Goal: Navigation & Orientation: Find specific page/section

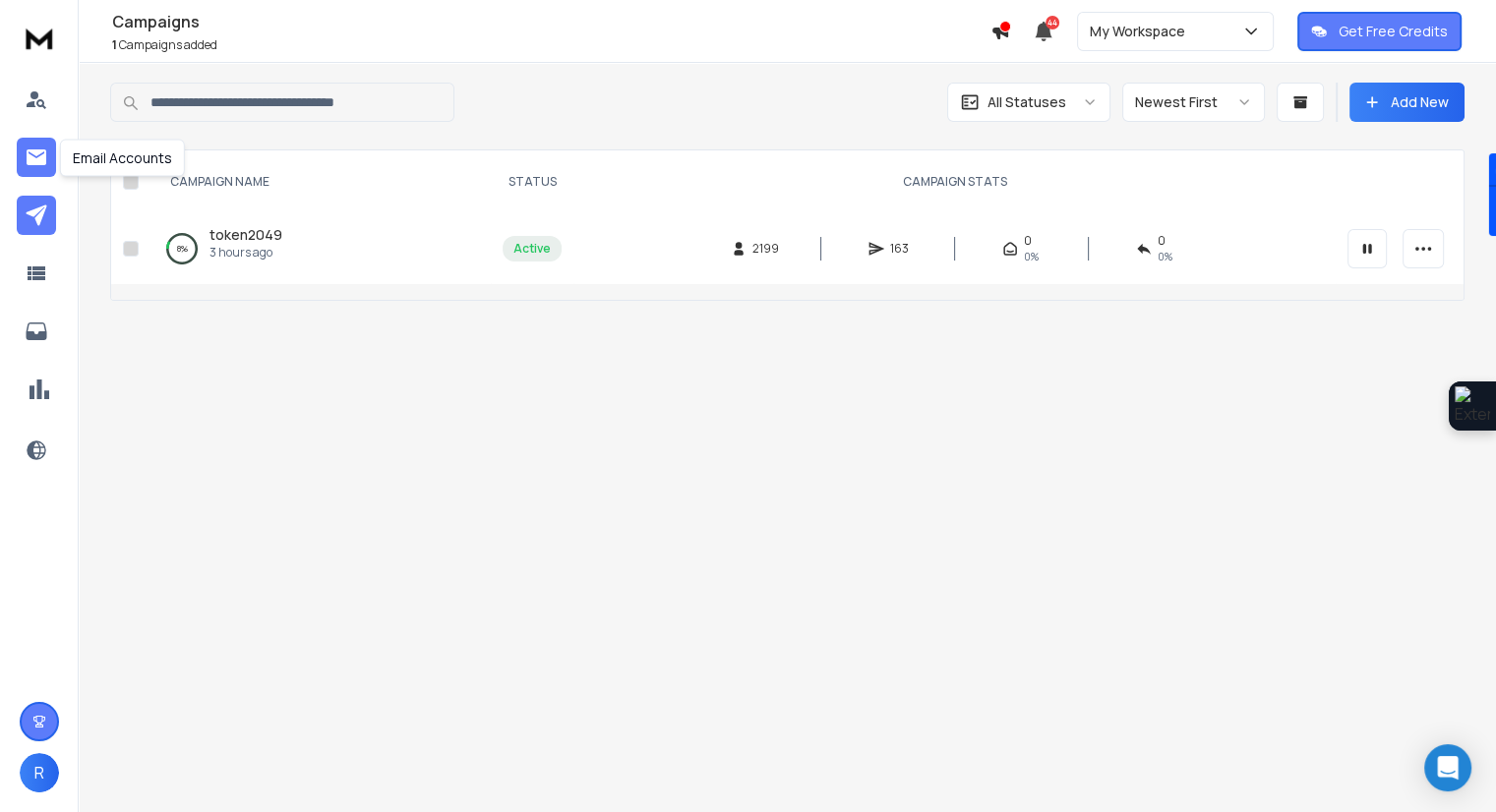
click at [35, 159] on icon at bounding box center [37, 158] width 20 height 16
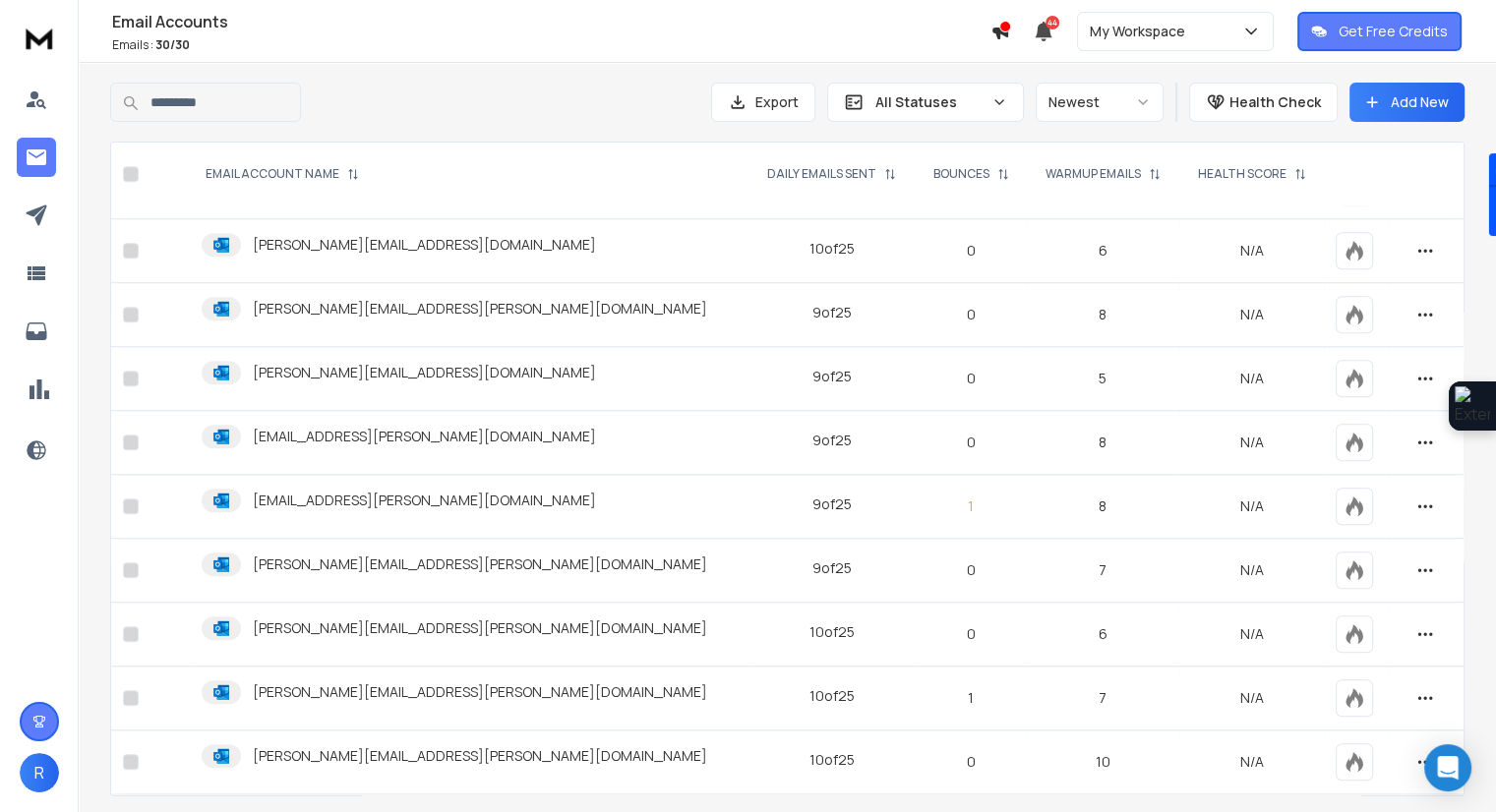
scroll to position [1337, 0]
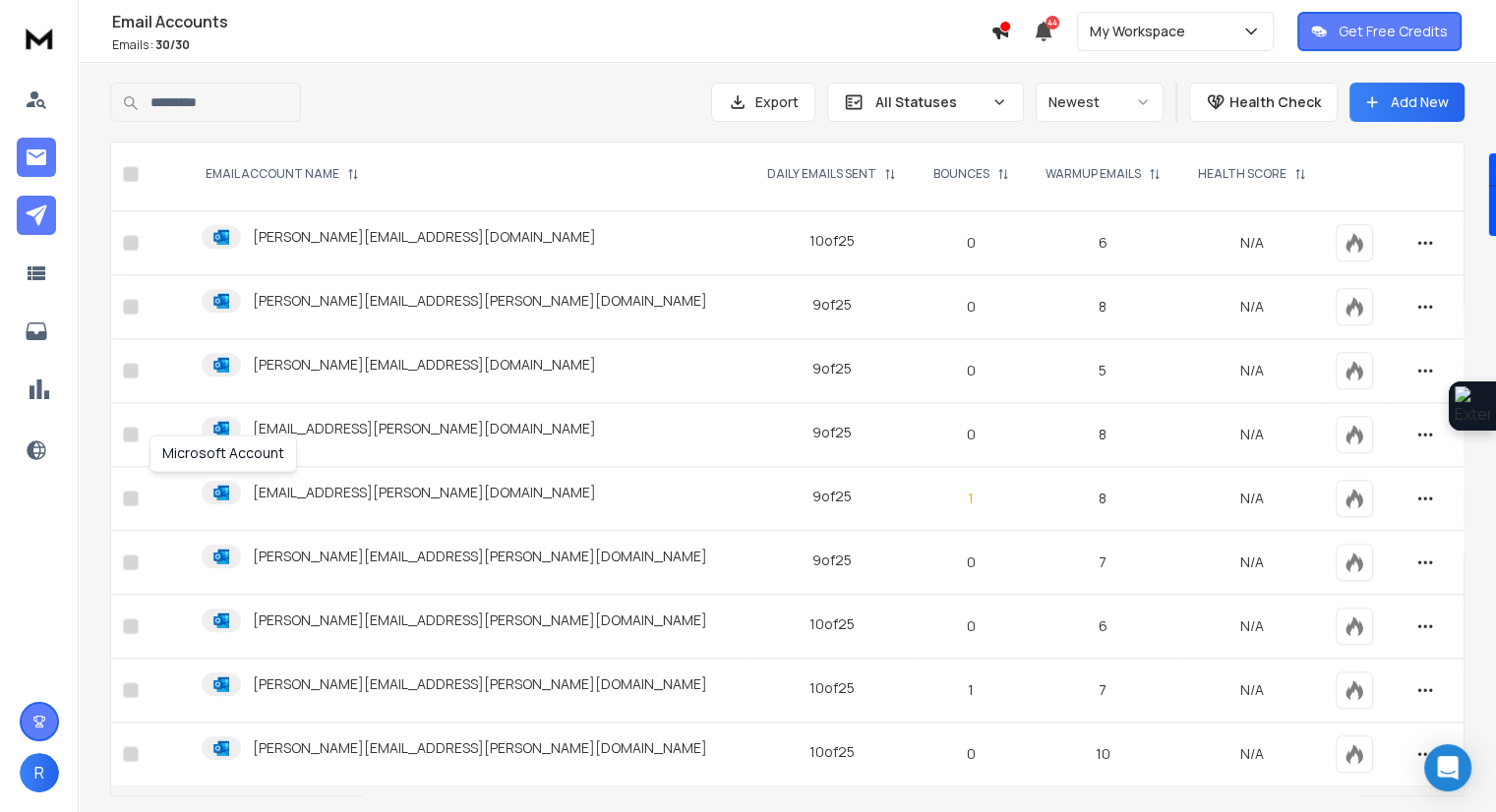
click at [41, 228] on link at bounding box center [37, 215] width 40 height 40
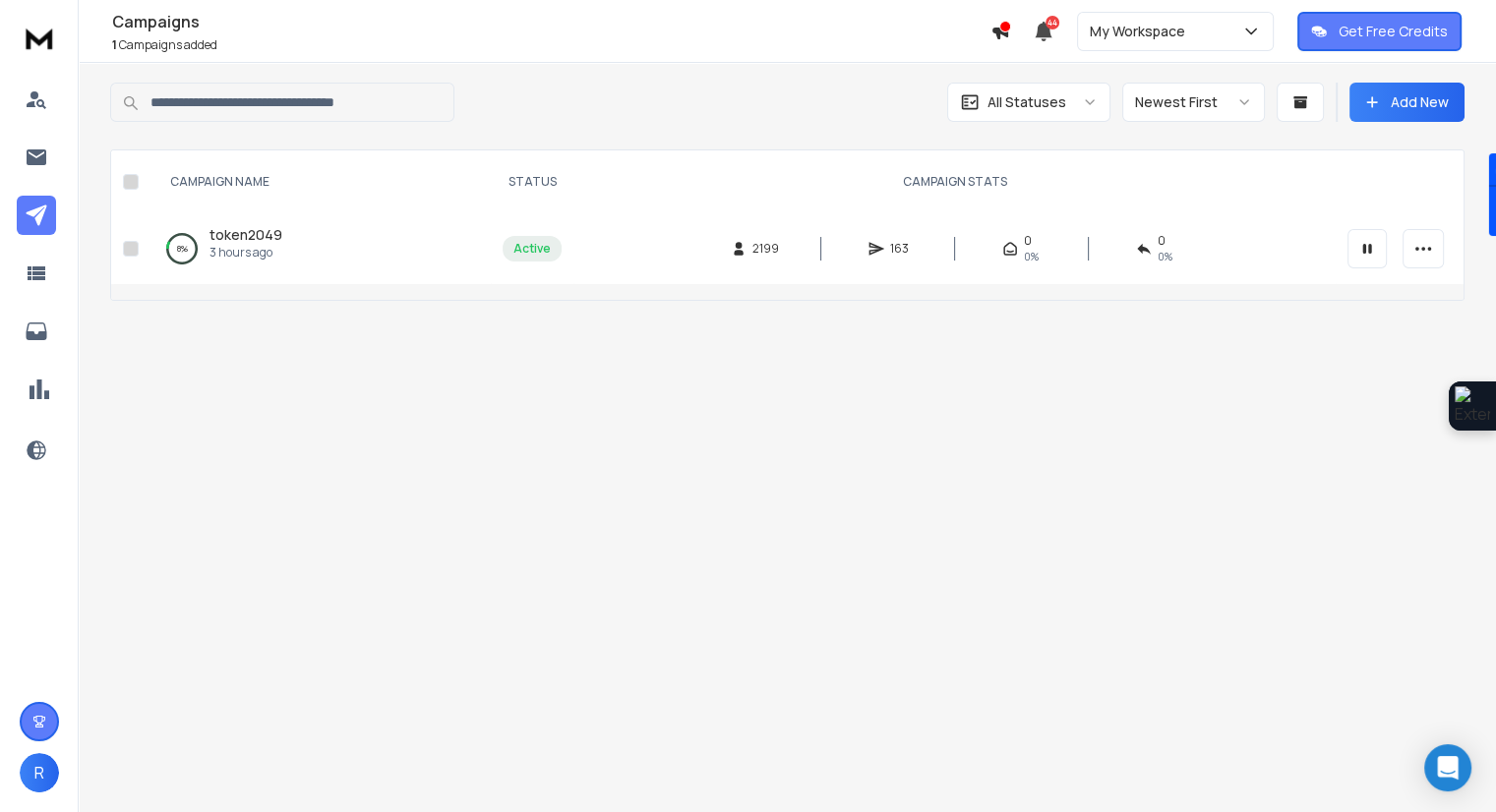
click at [765, 309] on div "Campaigns 1 Campaigns Added All Statuses Newest First Add New CAMPAIGN NAME STA…" at bounding box center [787, 488] width 1354 height 812
click at [45, 768] on span "R" at bounding box center [40, 773] width 40 height 40
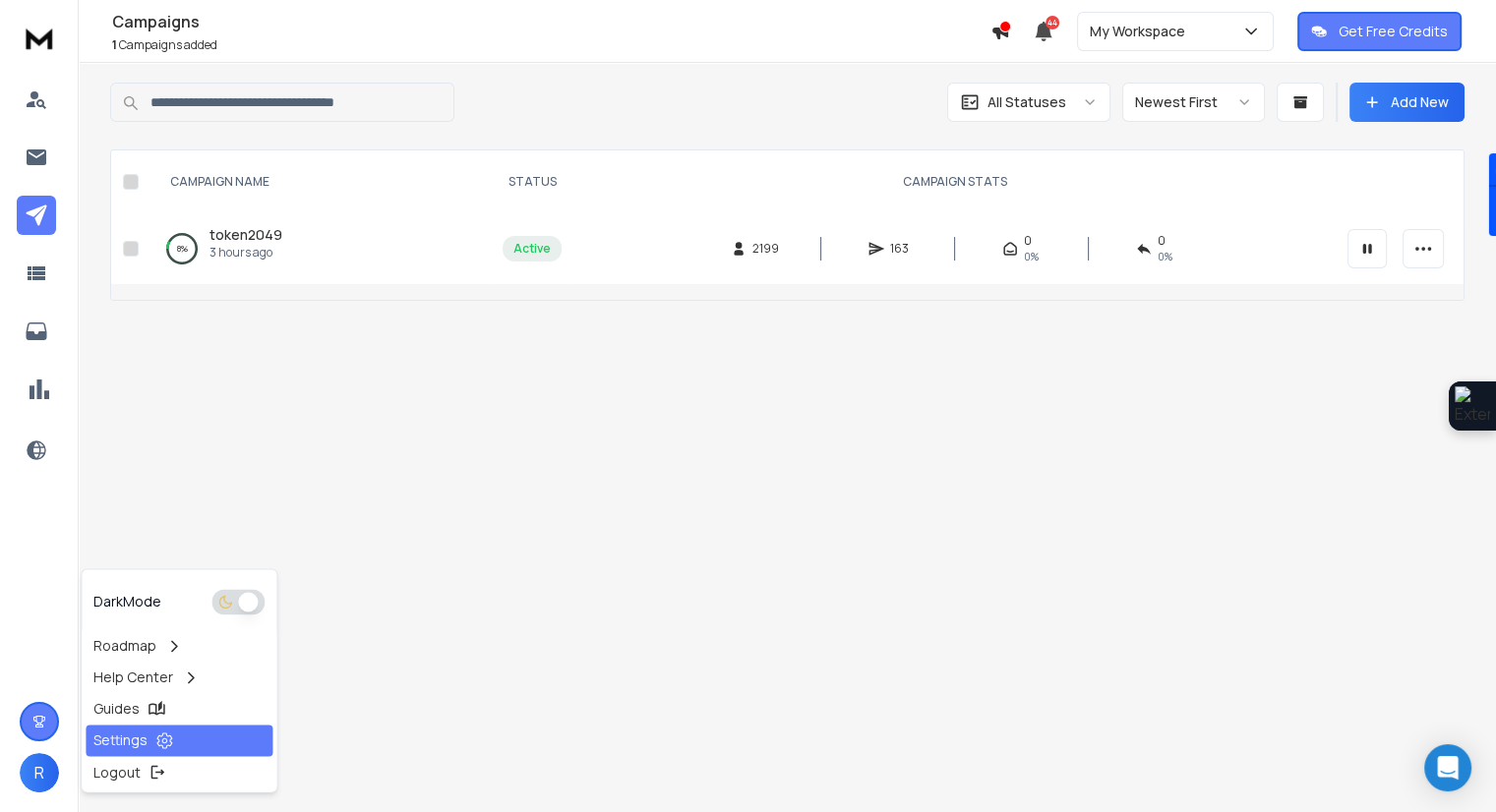
click at [113, 744] on p "Settings" at bounding box center [120, 741] width 54 height 20
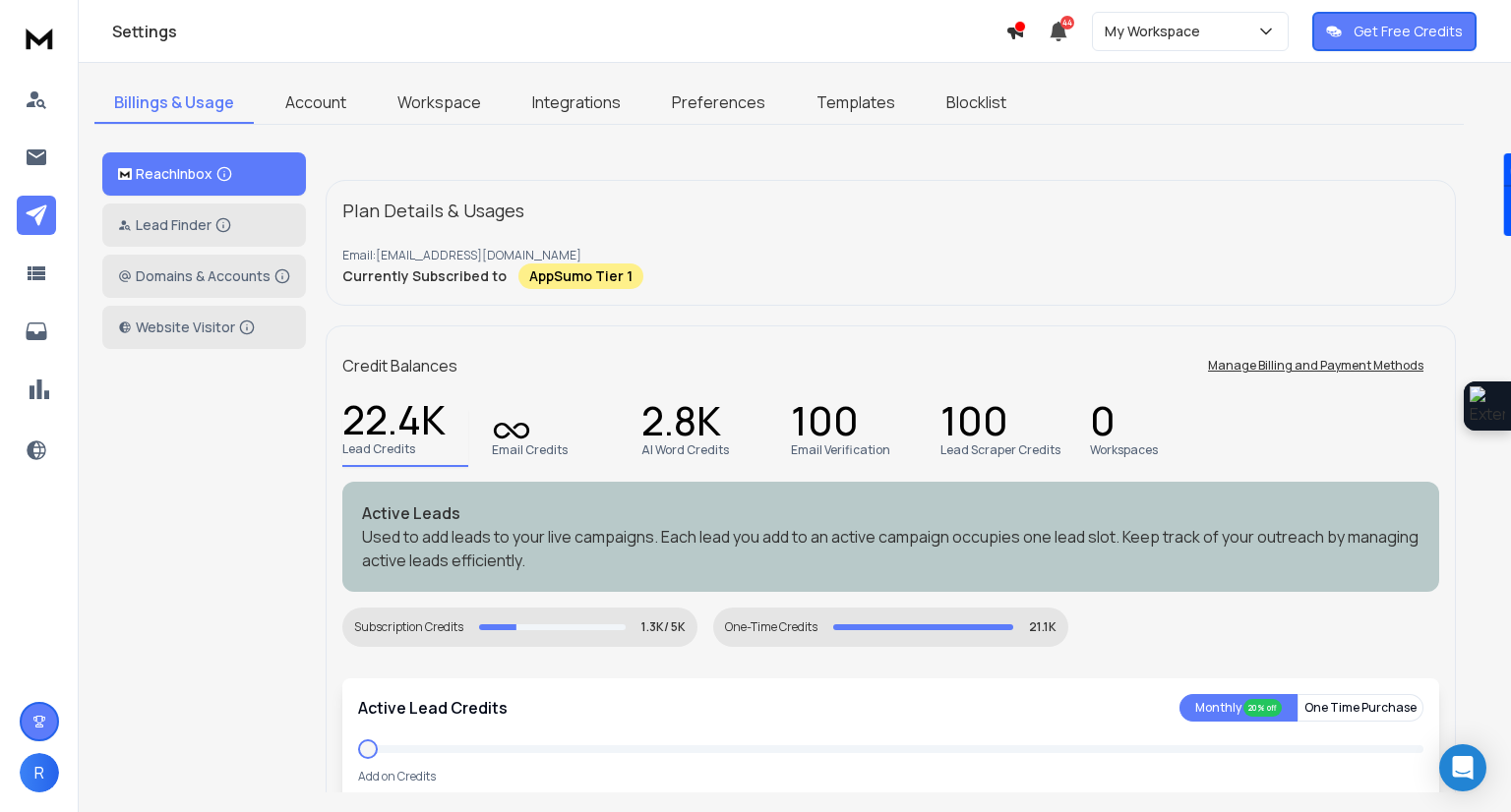
click at [41, 221] on icon at bounding box center [37, 215] width 24 height 24
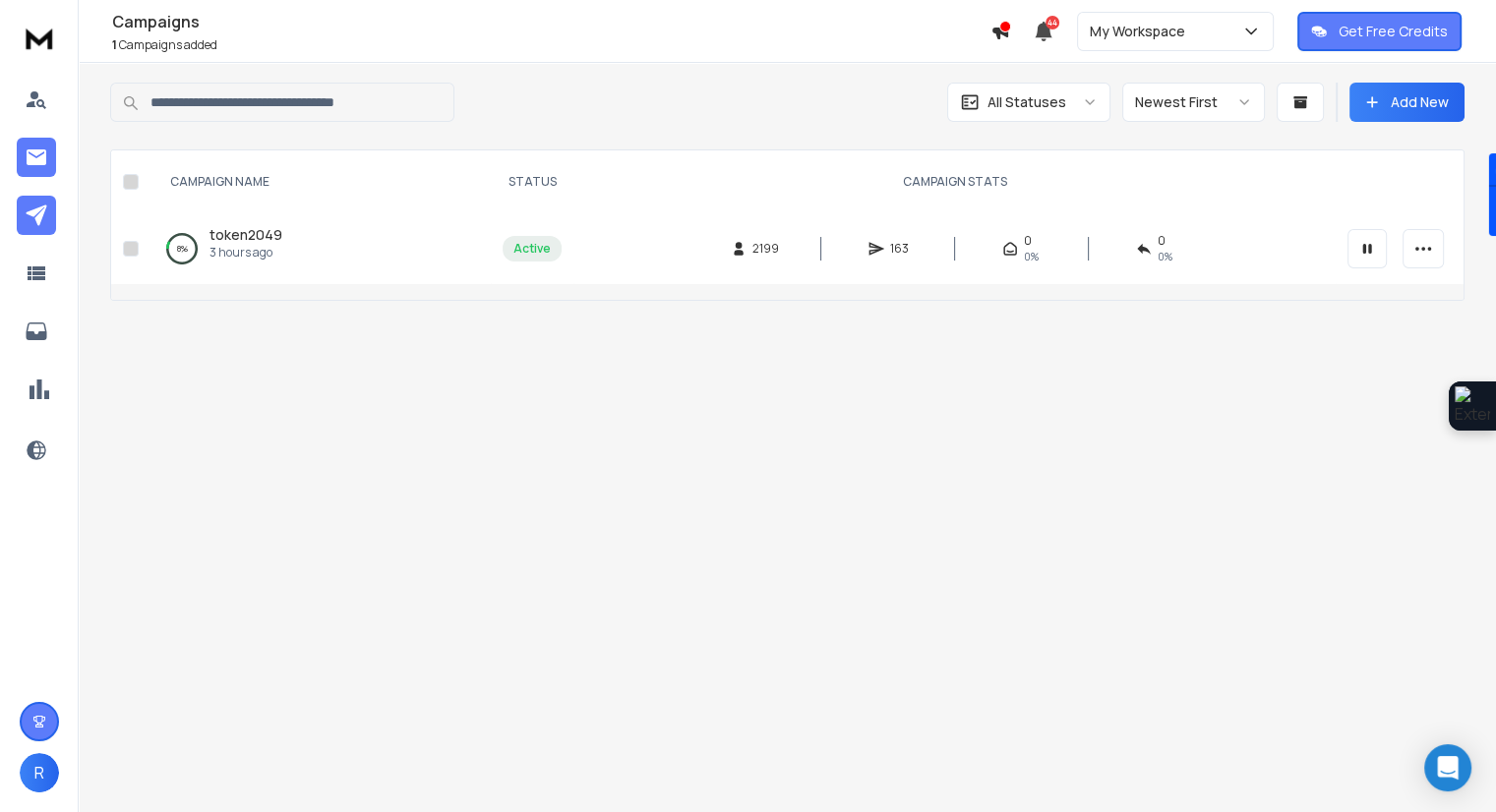
click at [23, 170] on link at bounding box center [37, 158] width 40 height 40
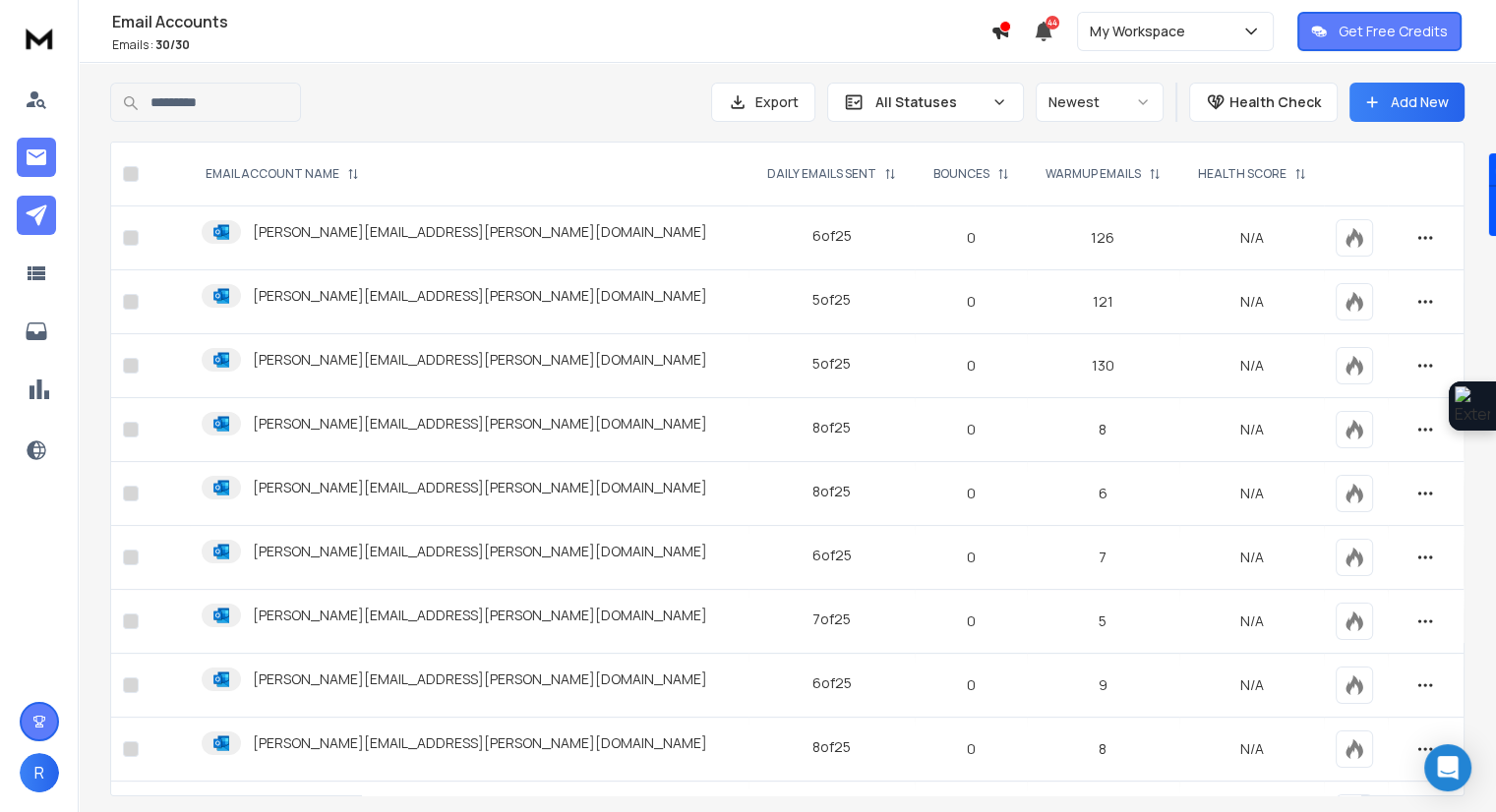
click at [38, 224] on icon at bounding box center [36, 214] width 21 height 21
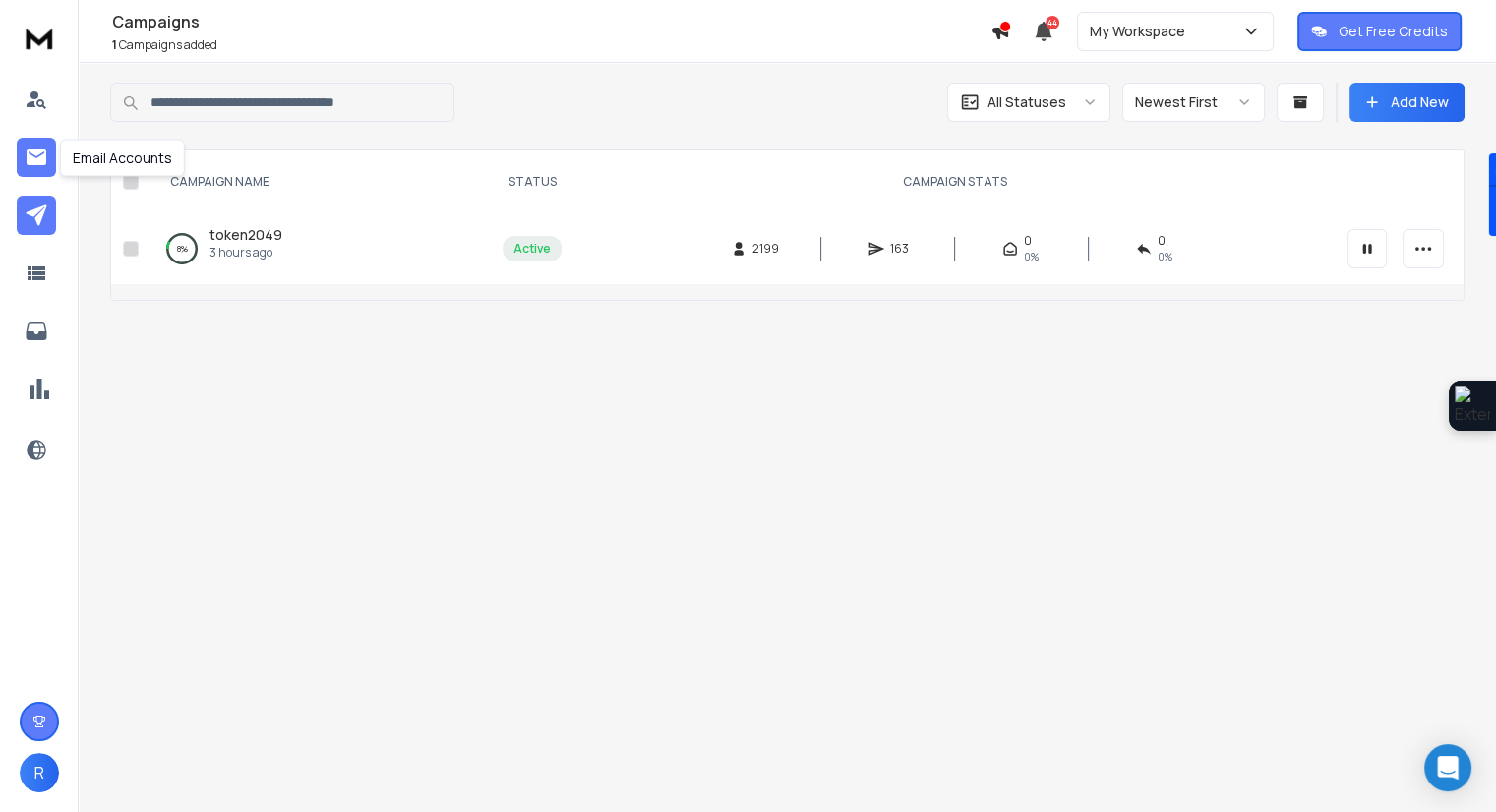
click at [52, 145] on link at bounding box center [37, 158] width 40 height 40
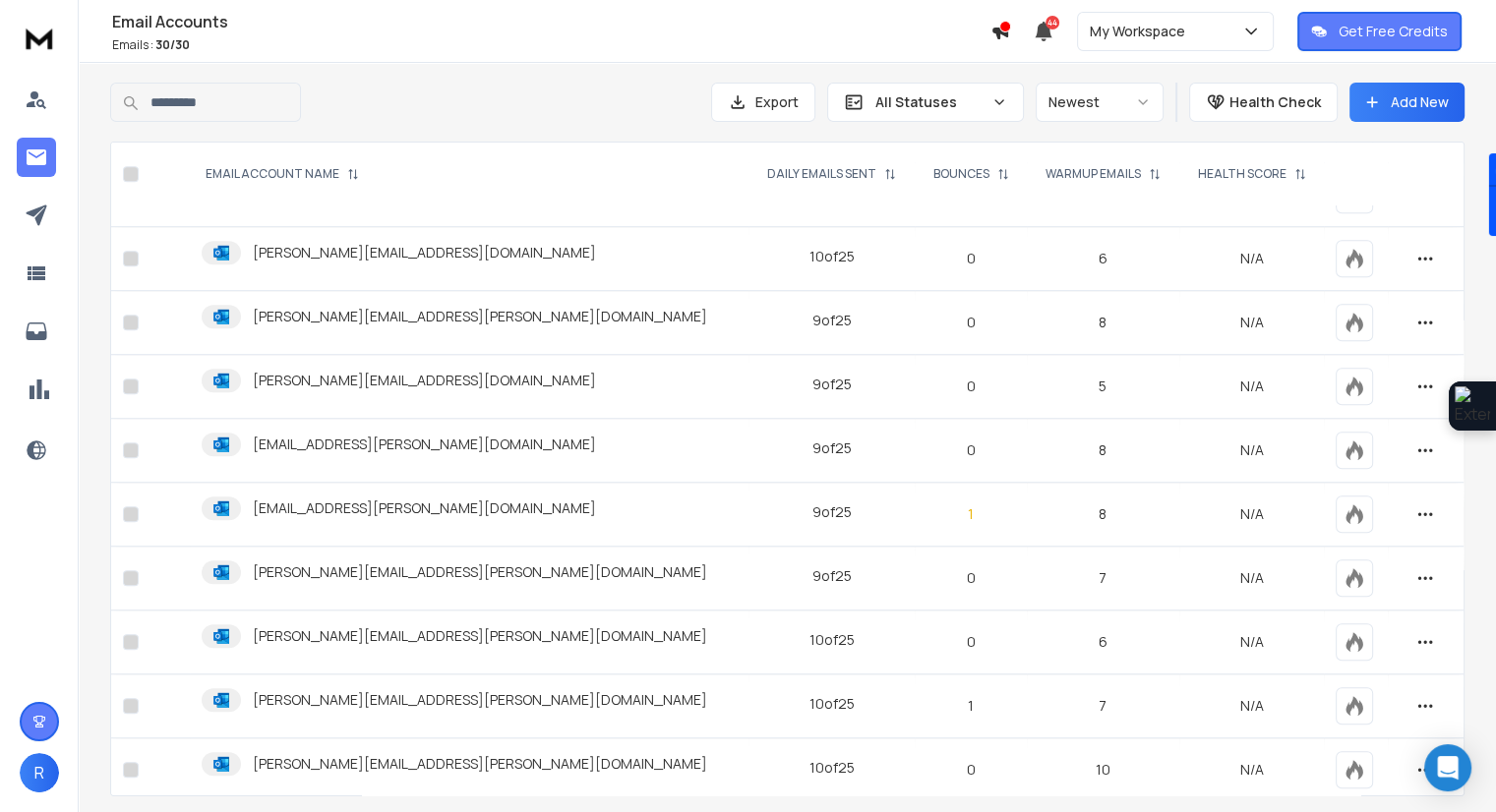
scroll to position [1337, 0]
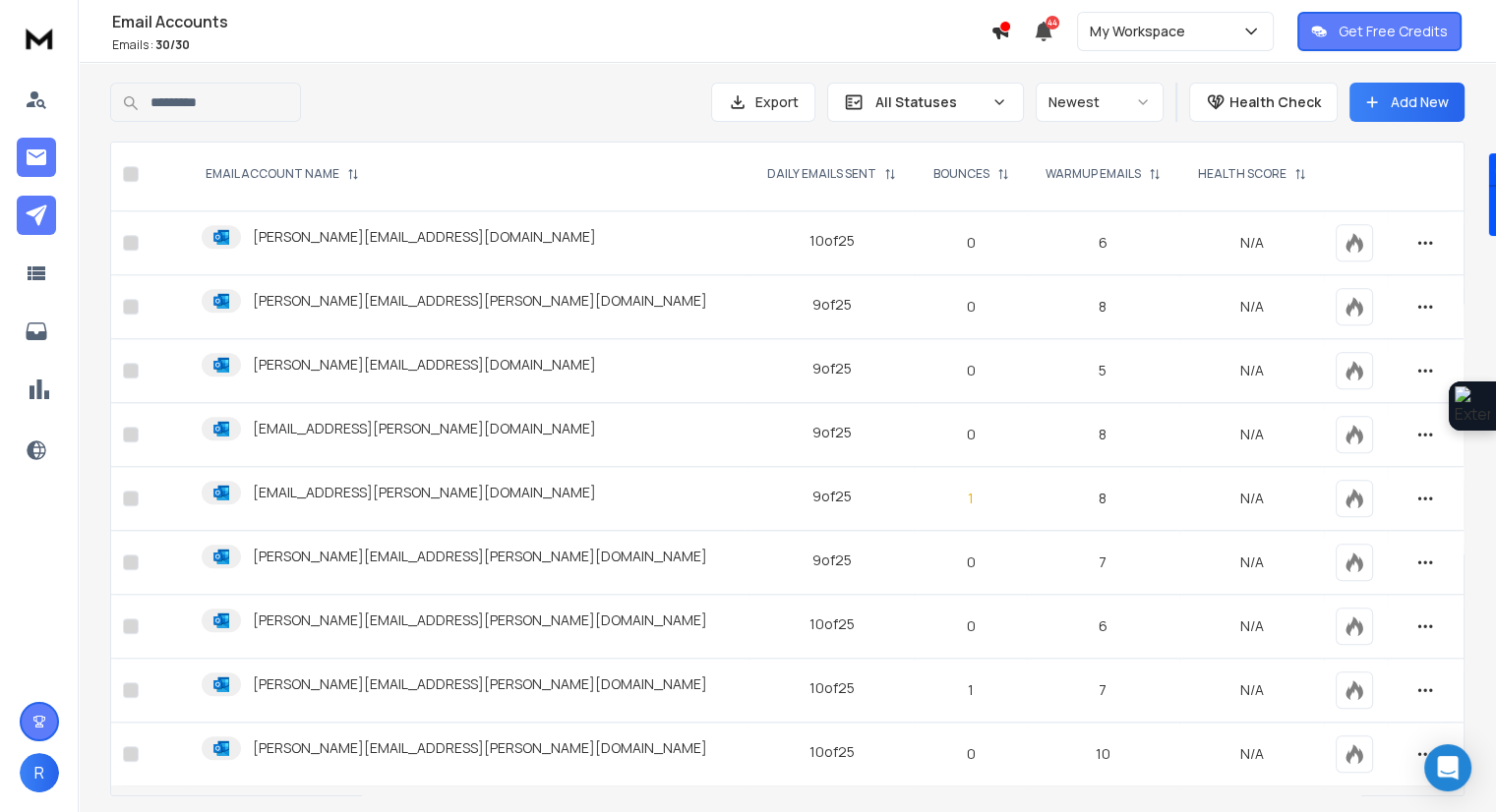
click at [36, 211] on icon at bounding box center [36, 214] width 21 height 21
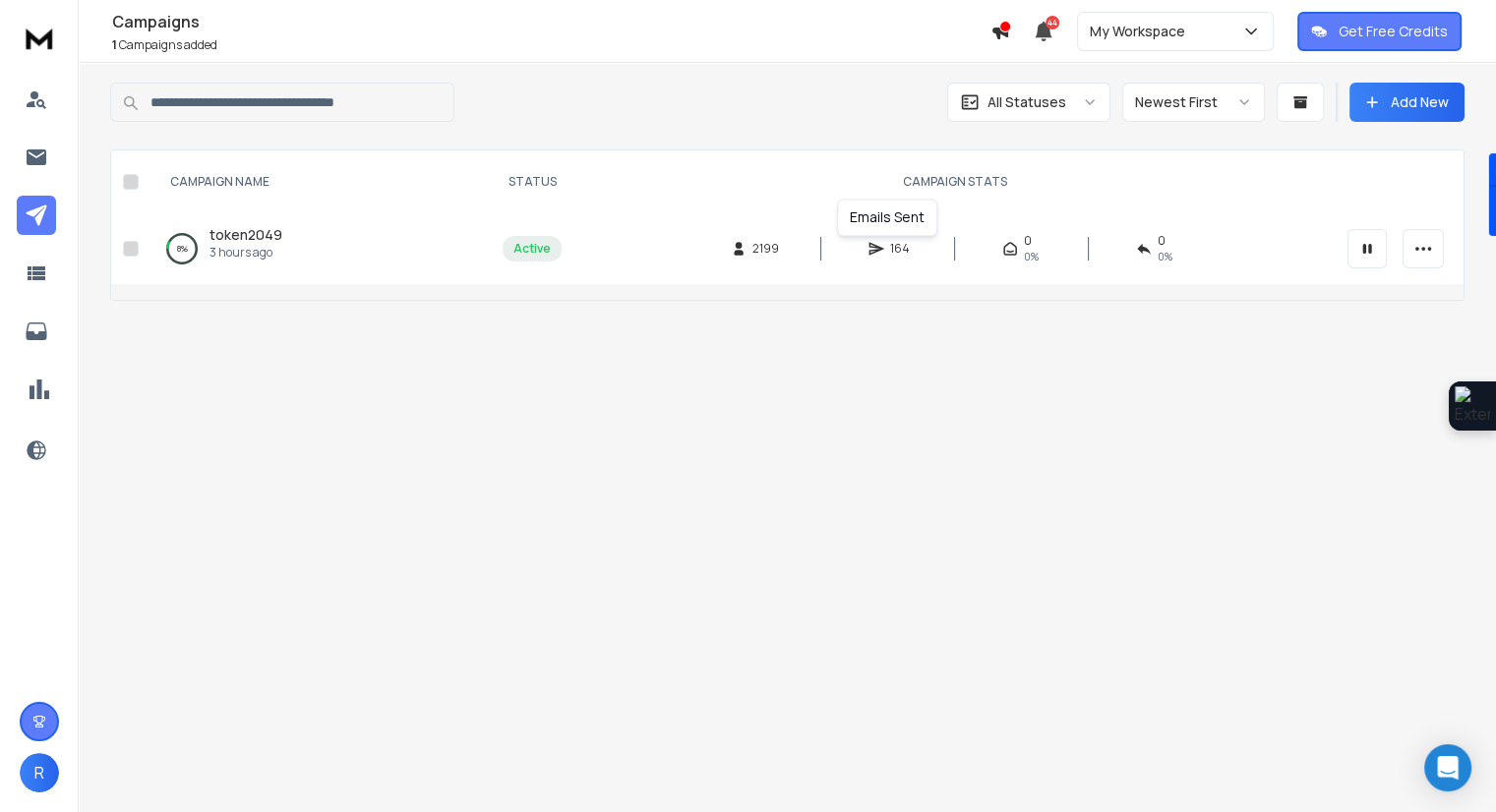
click at [865, 439] on div "Campaigns 1 Campaigns Added All Statuses Newest First Add New CAMPAIGN NAME STA…" at bounding box center [787, 488] width 1354 height 812
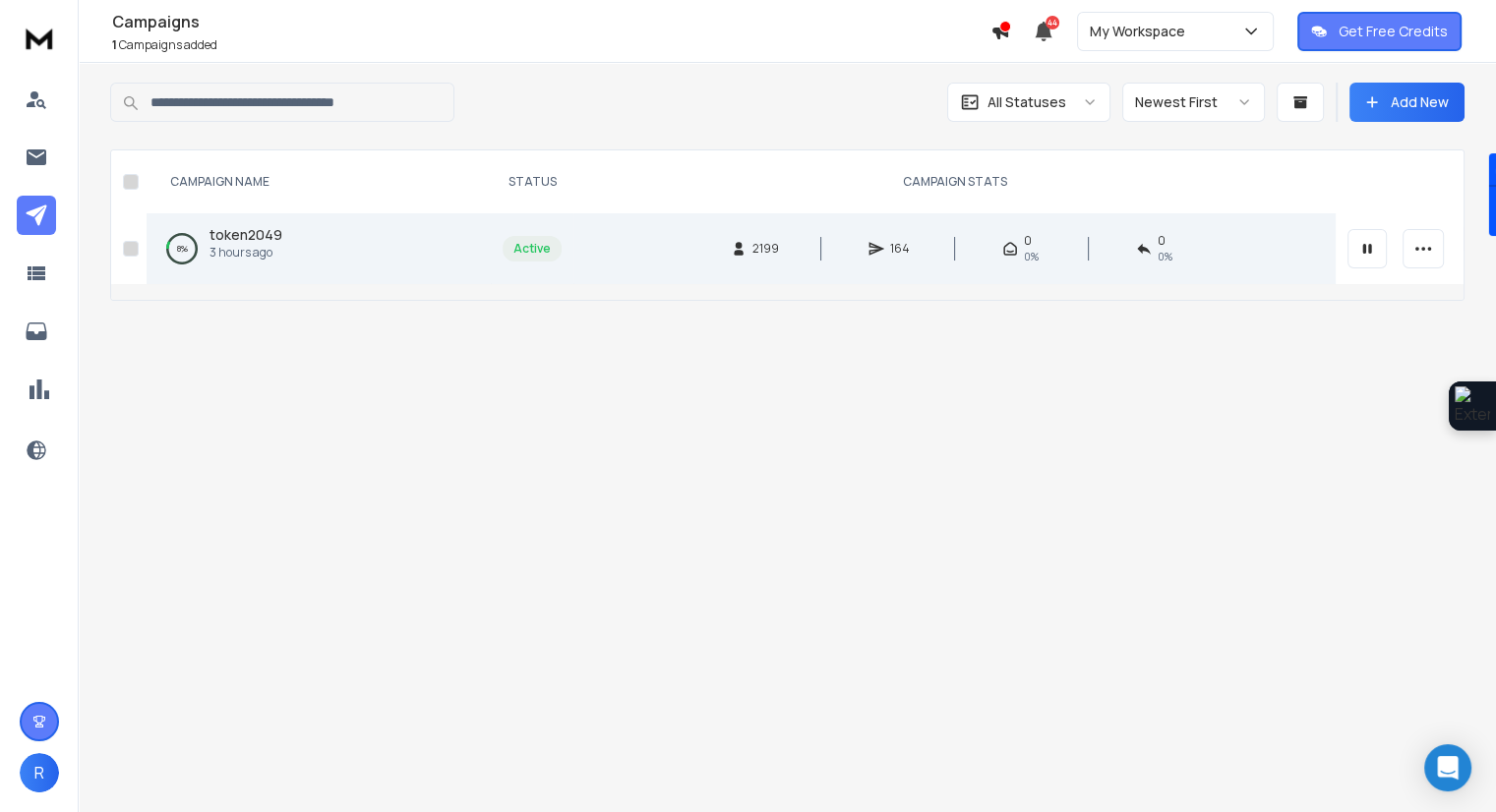
click at [404, 244] on div "8 % token2049 3 hours ago" at bounding box center [318, 249] width 305 height 48
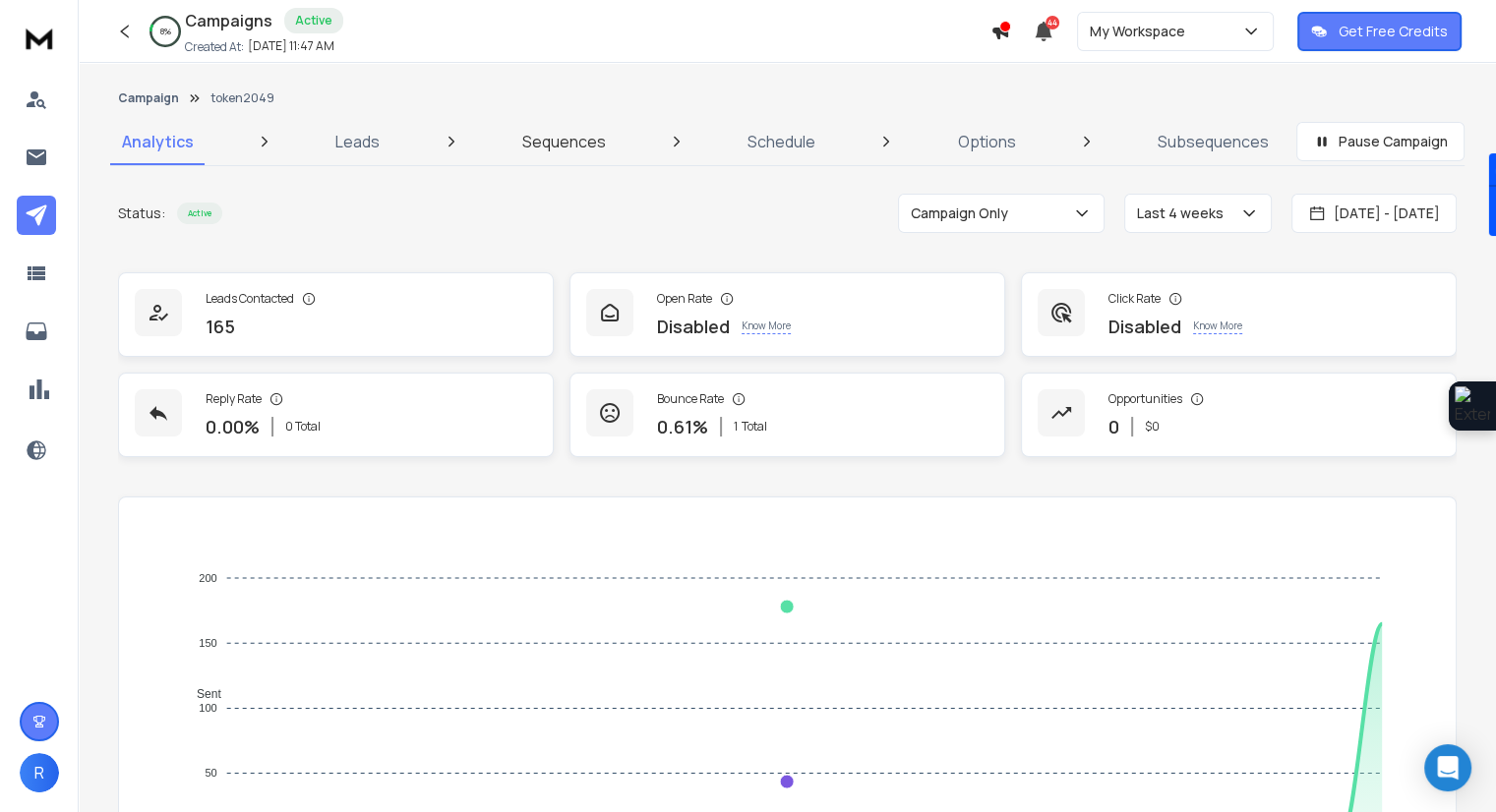
click at [567, 137] on p "Sequences" at bounding box center [564, 142] width 83 height 24
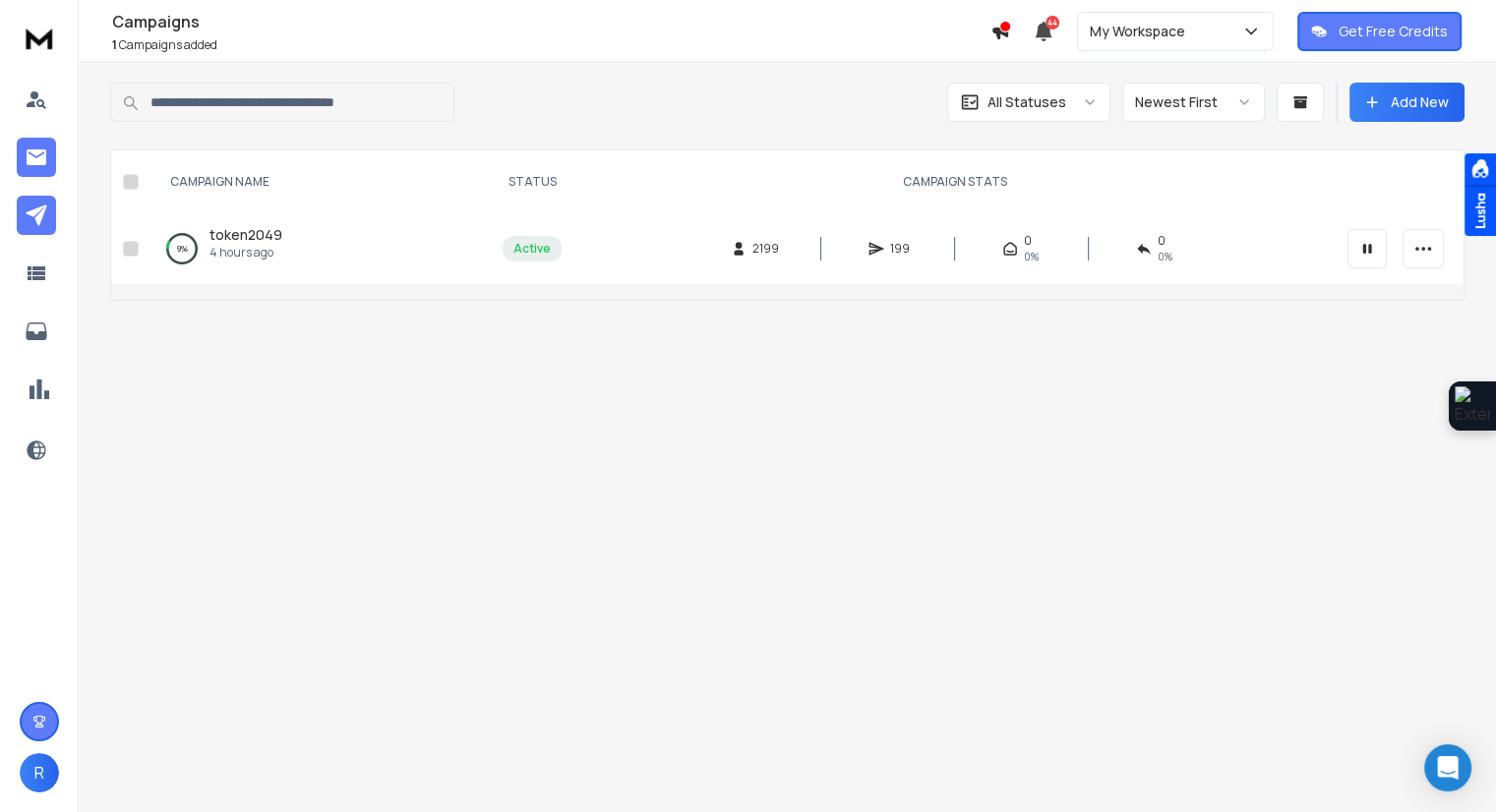
click at [35, 157] on icon at bounding box center [37, 158] width 24 height 24
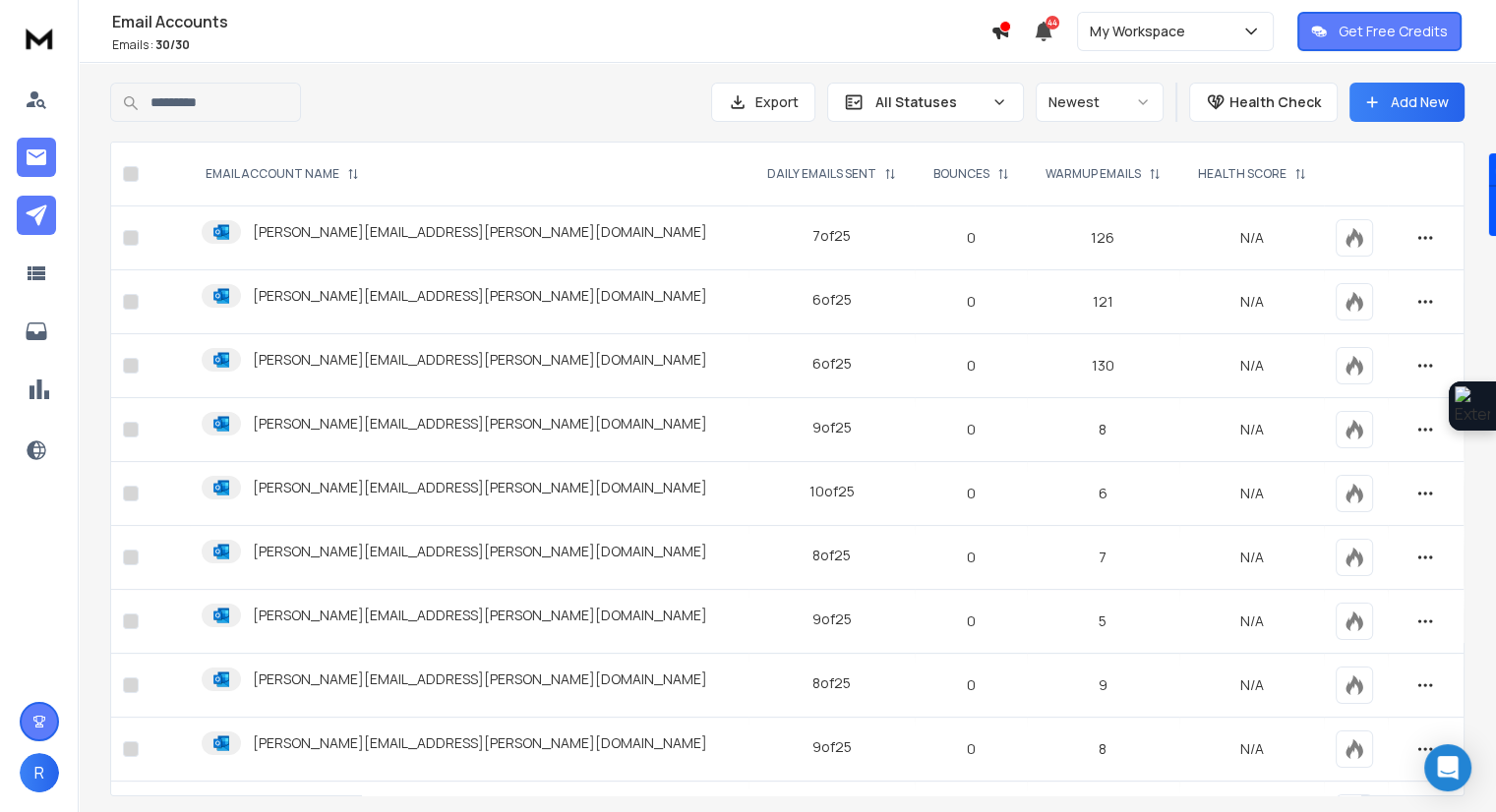
click at [40, 218] on icon at bounding box center [36, 214] width 21 height 21
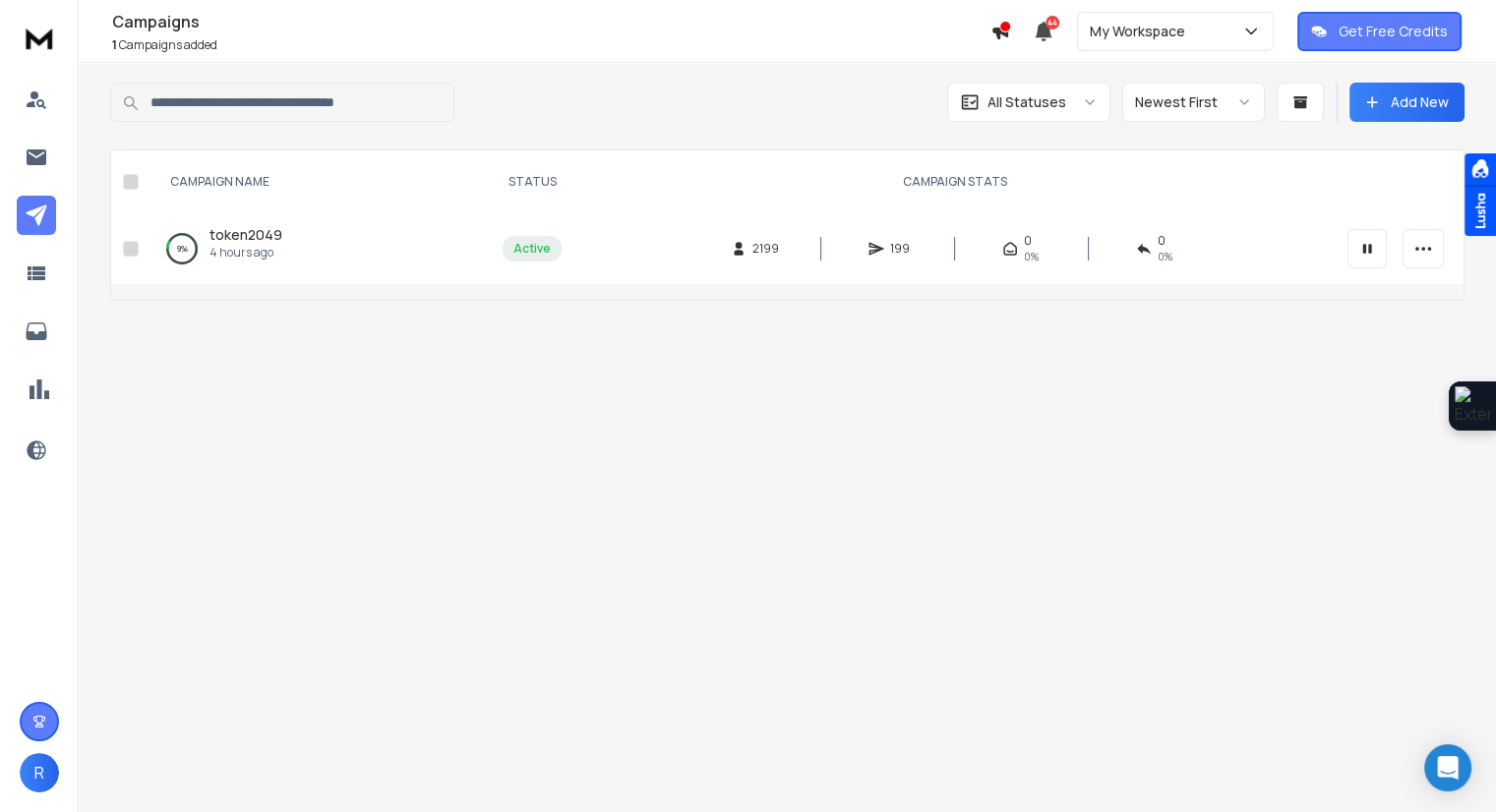
click at [1000, 31] on icon at bounding box center [1001, 32] width 16 height 16
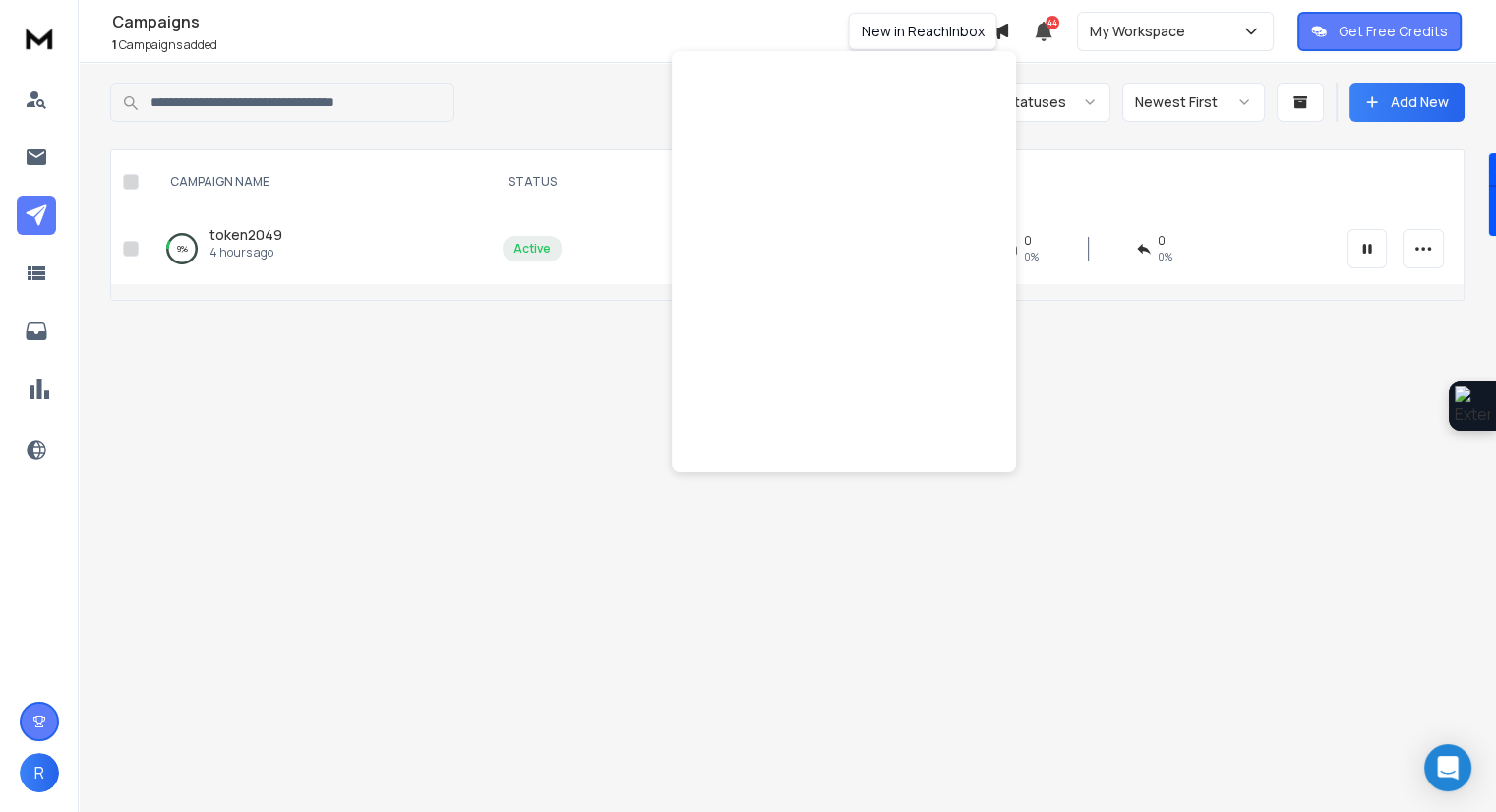
click at [1000, 31] on icon at bounding box center [1001, 32] width 16 height 16
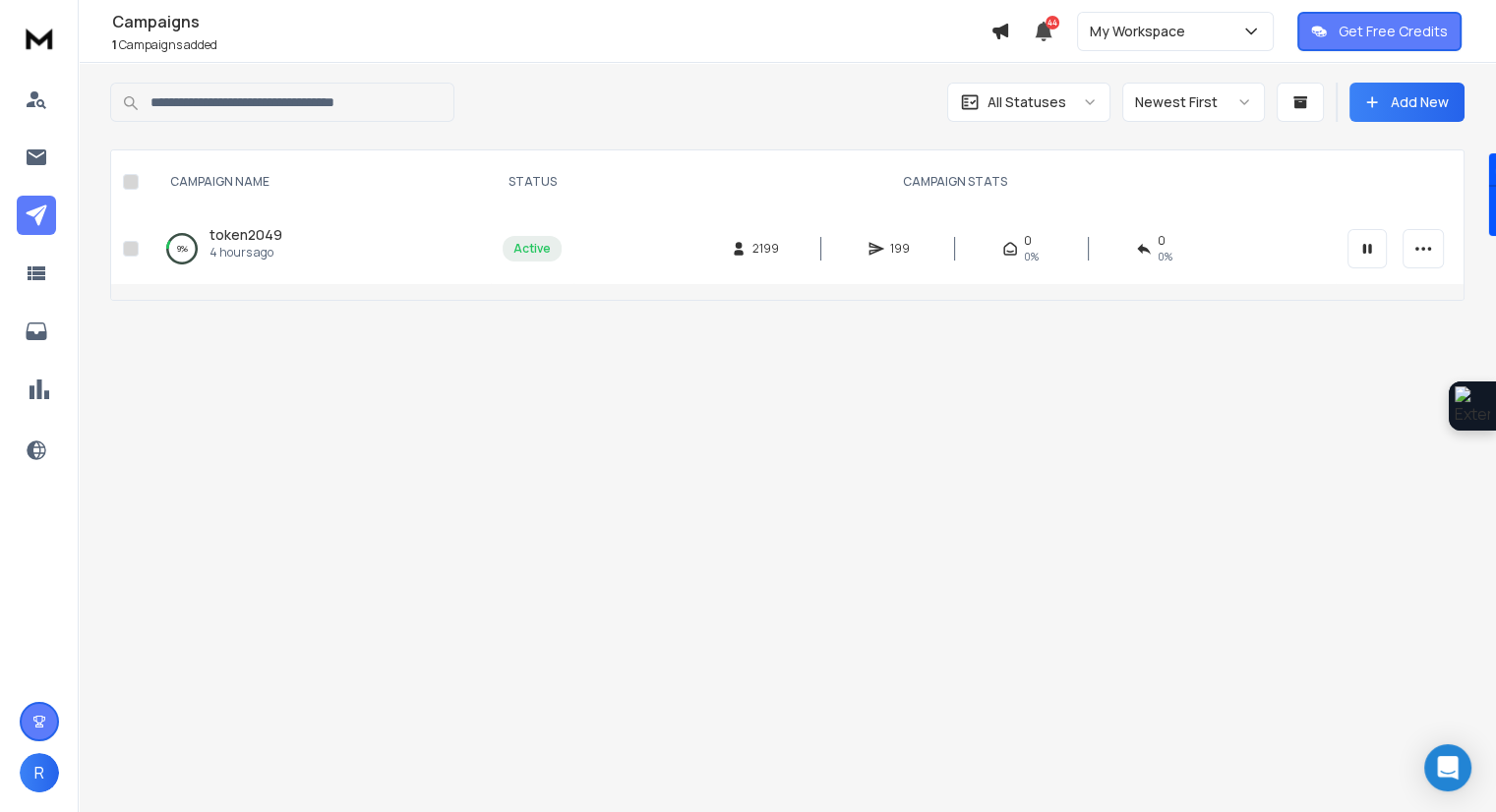
click at [1008, 29] on icon at bounding box center [1001, 32] width 16 height 16
click at [1051, 31] on icon at bounding box center [1043, 31] width 18 height 20
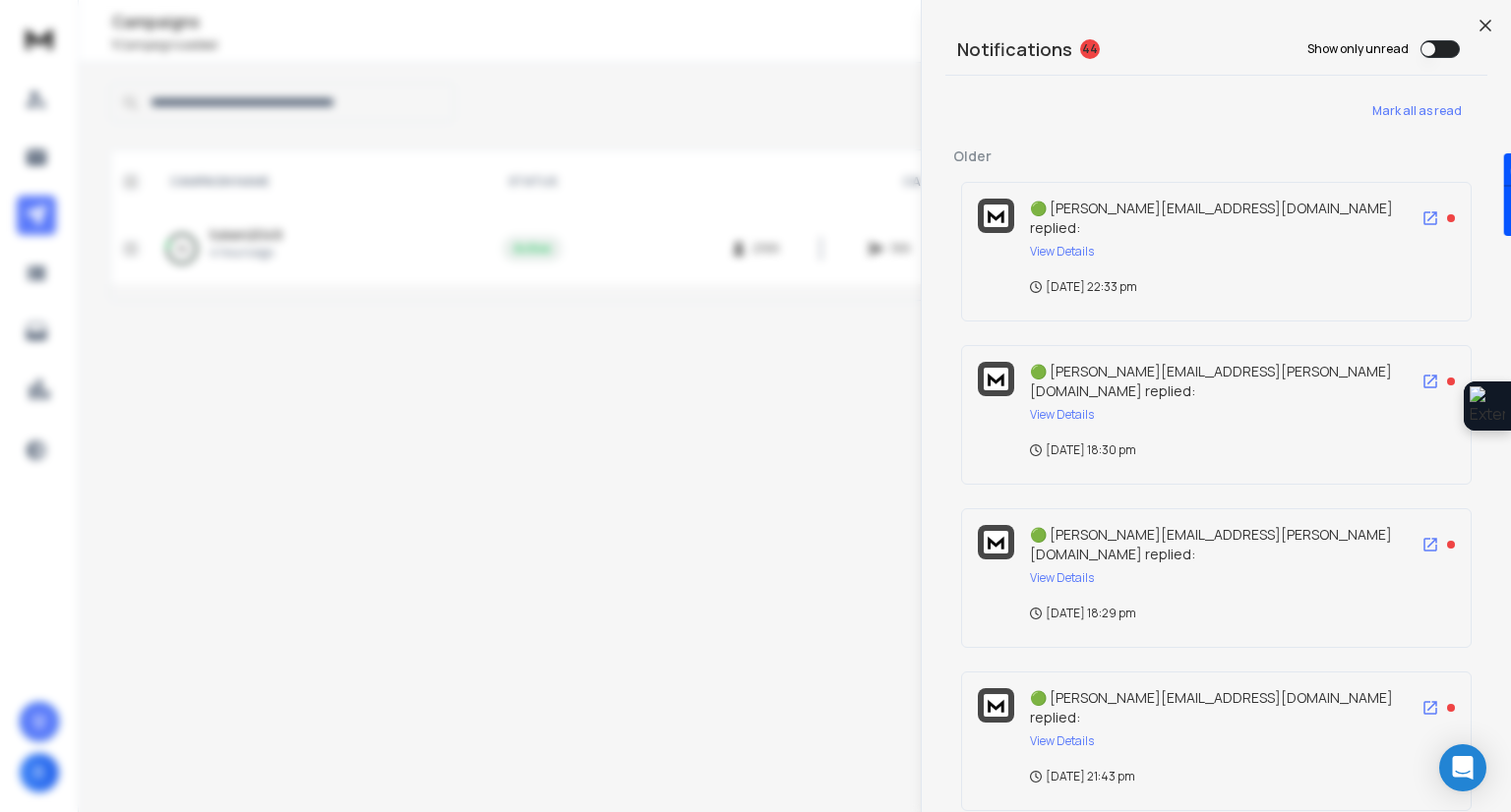
click at [1475, 21] on icon "button" at bounding box center [1485, 26] width 20 height 20
click at [610, 406] on div "Campaigns 1 Campaigns Added All Statuses Newest First Add New CAMPAIGN NAME STA…" at bounding box center [787, 488] width 1354 height 812
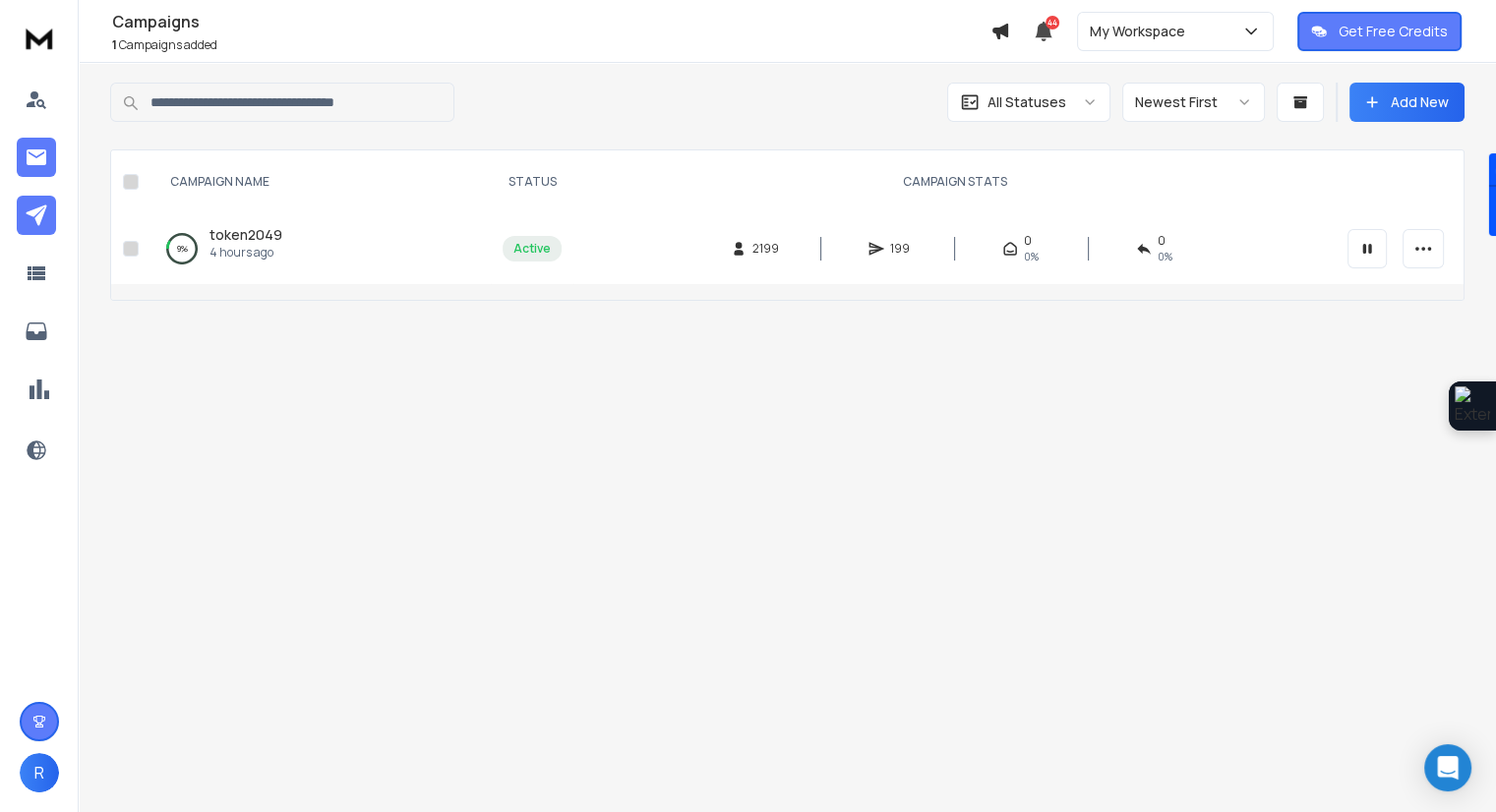
click at [29, 157] on icon at bounding box center [37, 158] width 20 height 16
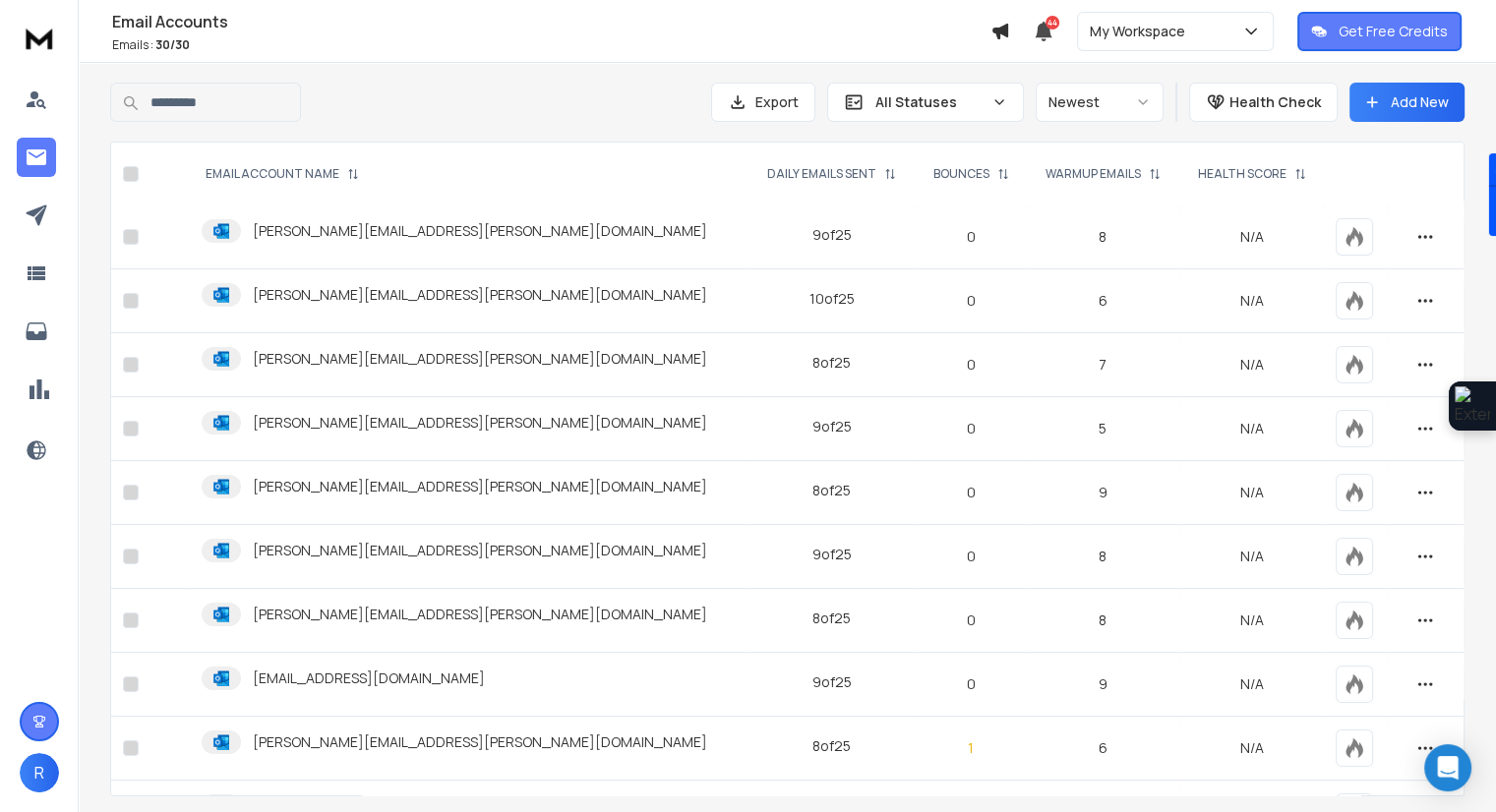
scroll to position [59, 0]
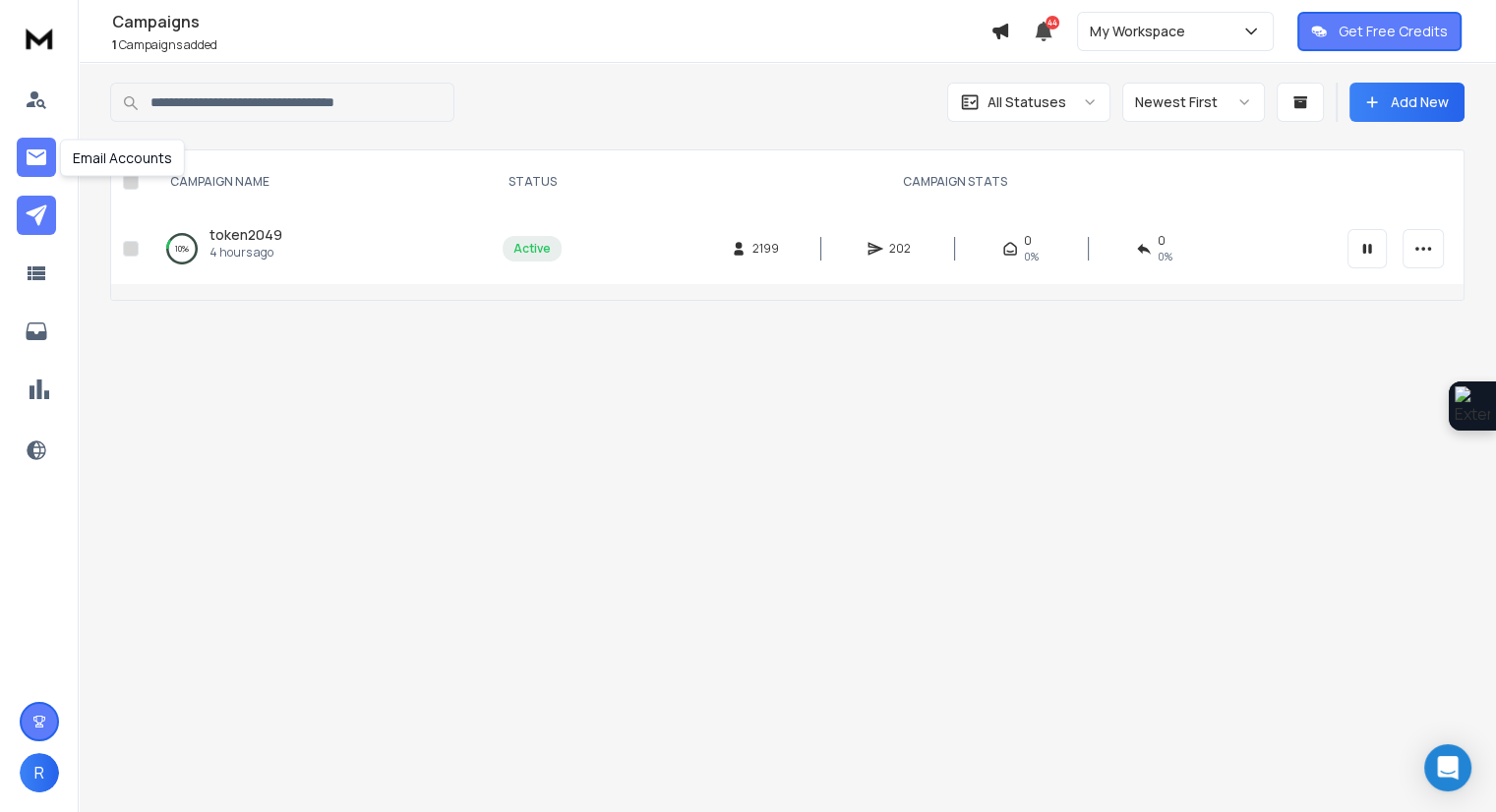
click at [36, 164] on icon at bounding box center [37, 158] width 20 height 16
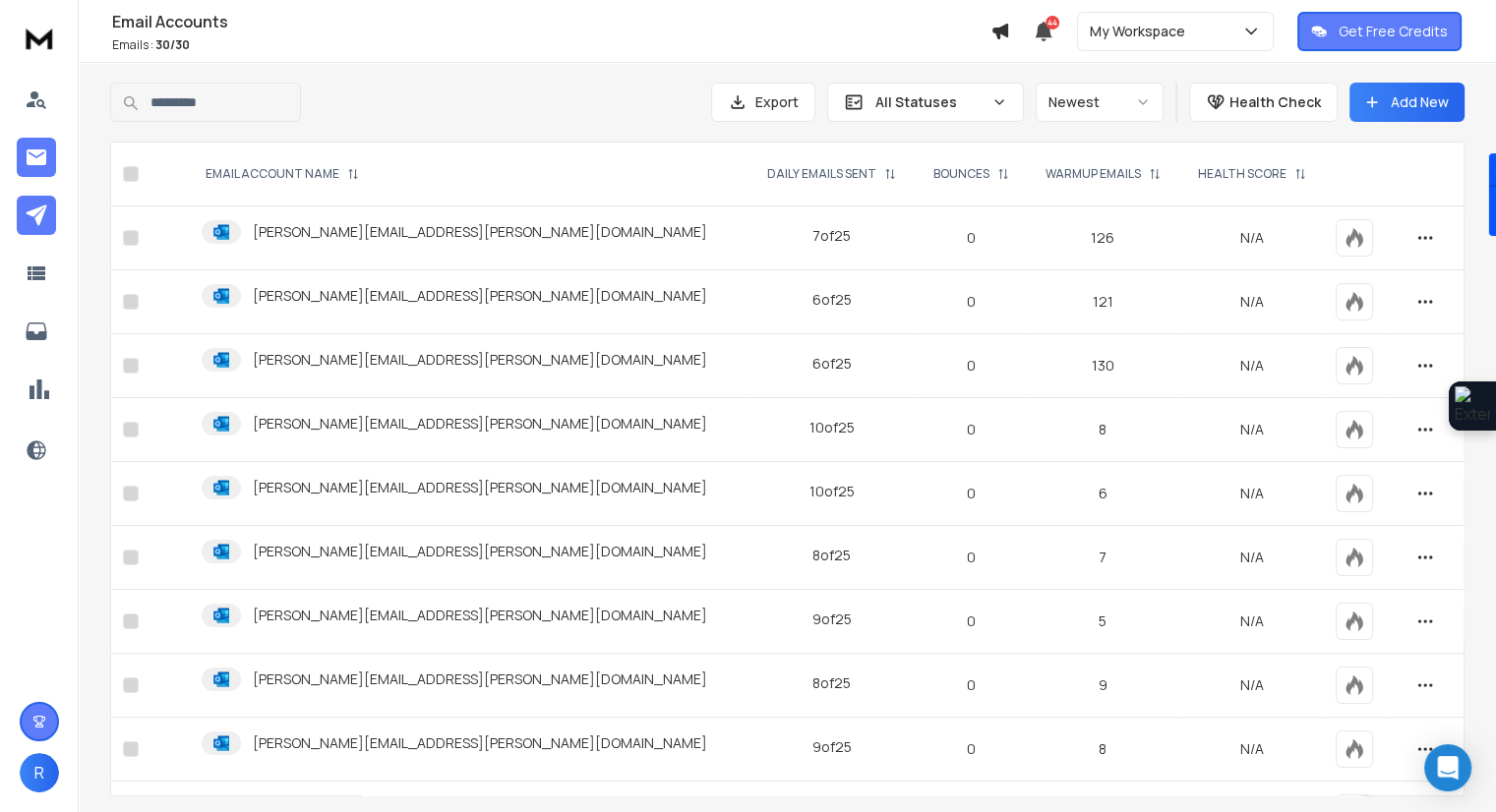
click at [33, 209] on icon at bounding box center [36, 214] width 21 height 21
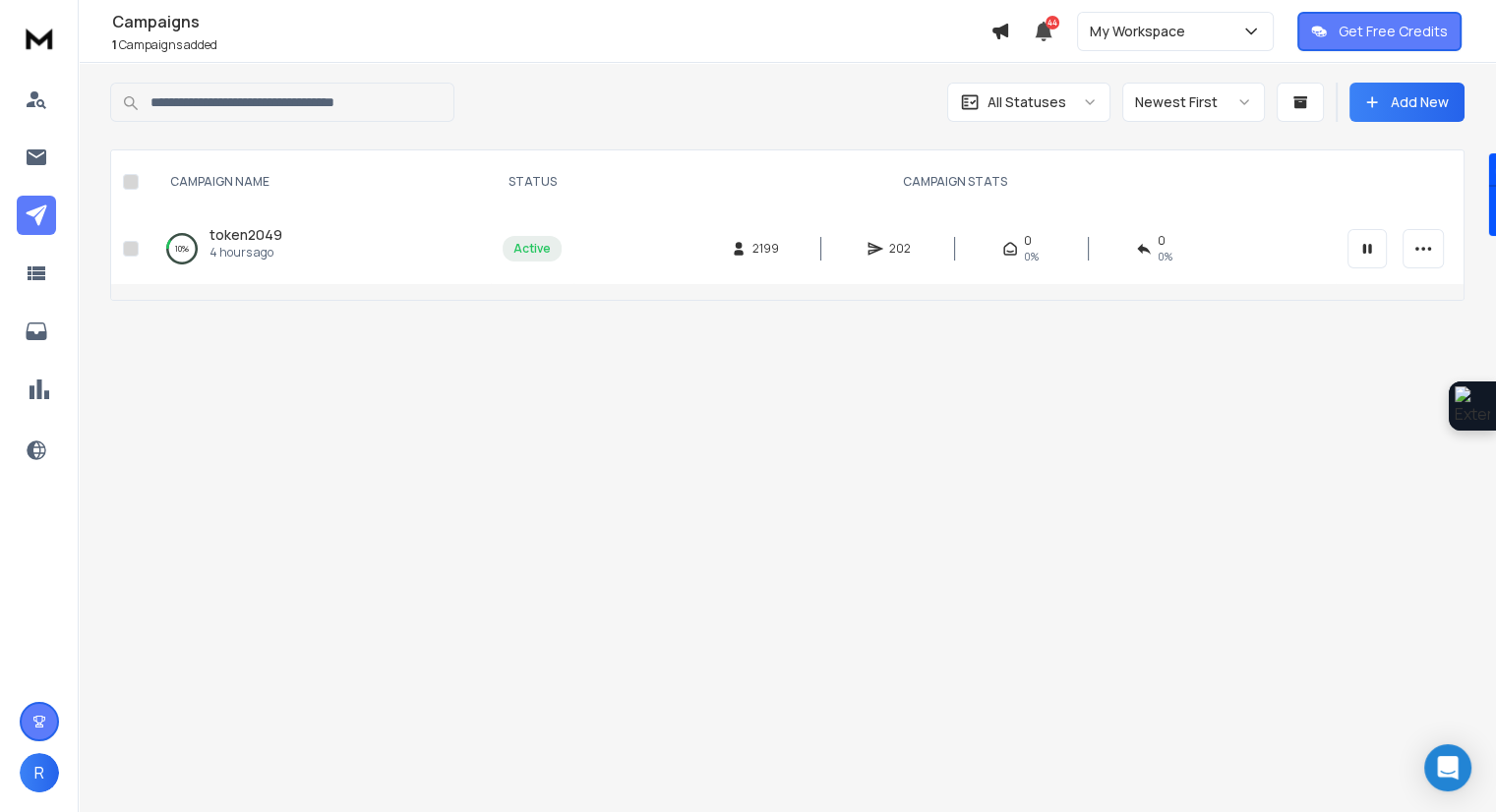
click at [569, 404] on div "Campaigns 1 Campaigns Added All Statuses Newest First Add New CAMPAIGN NAME STA…" at bounding box center [787, 488] width 1354 height 812
